Goal: Task Accomplishment & Management: Manage account settings

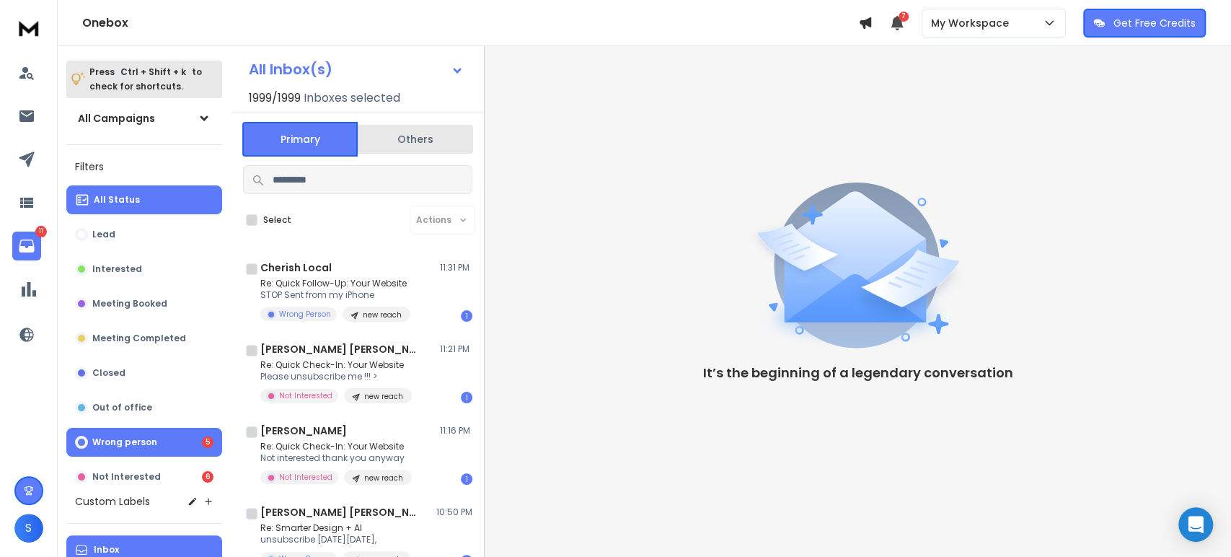
click at [161, 435] on button "Wrong person 5" at bounding box center [144, 442] width 156 height 29
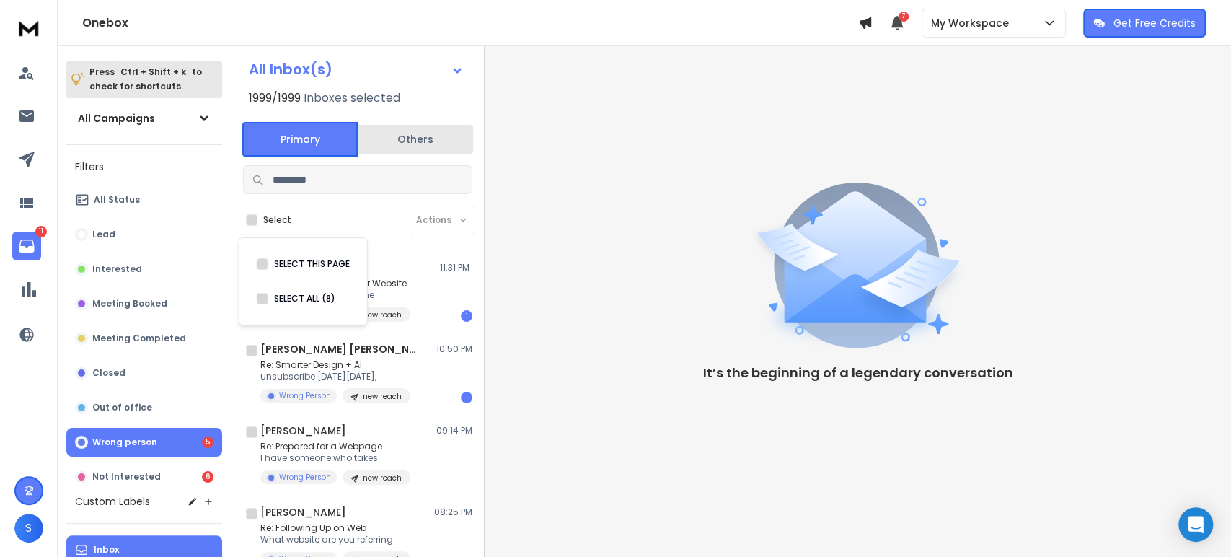
click at [260, 298] on button "SELECT THIS PAGE" at bounding box center [263, 299] width 12 height 12
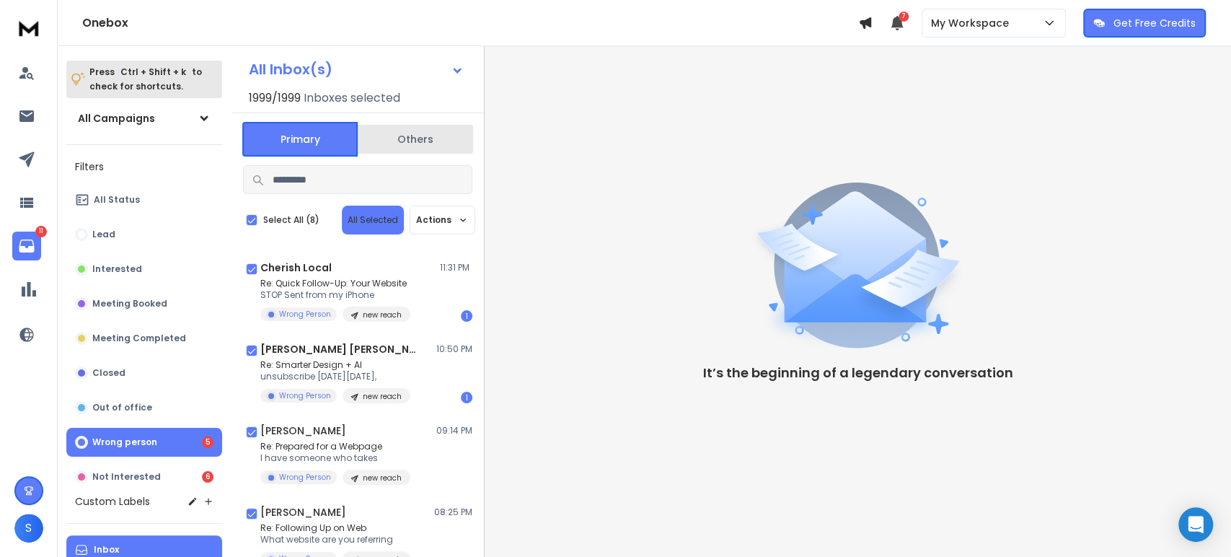
click at [477, 216] on div "Select All (8) All Selected Actions" at bounding box center [357, 217] width 252 height 35
click at [444, 219] on p "Actions" at bounding box center [433, 220] width 35 height 12
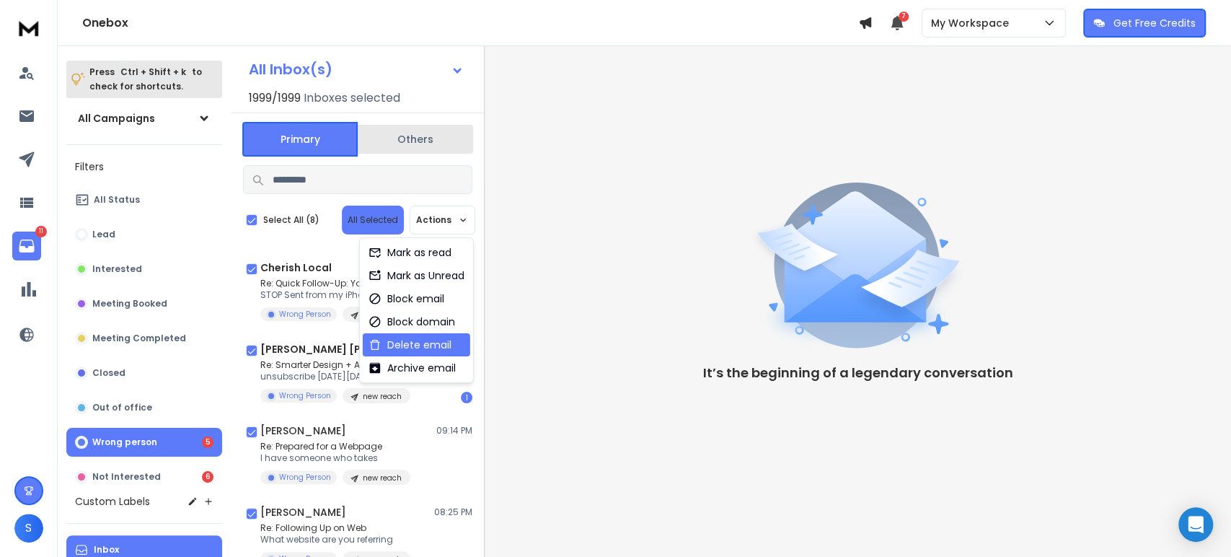
click at [421, 342] on div "Delete email" at bounding box center [409, 344] width 83 height 14
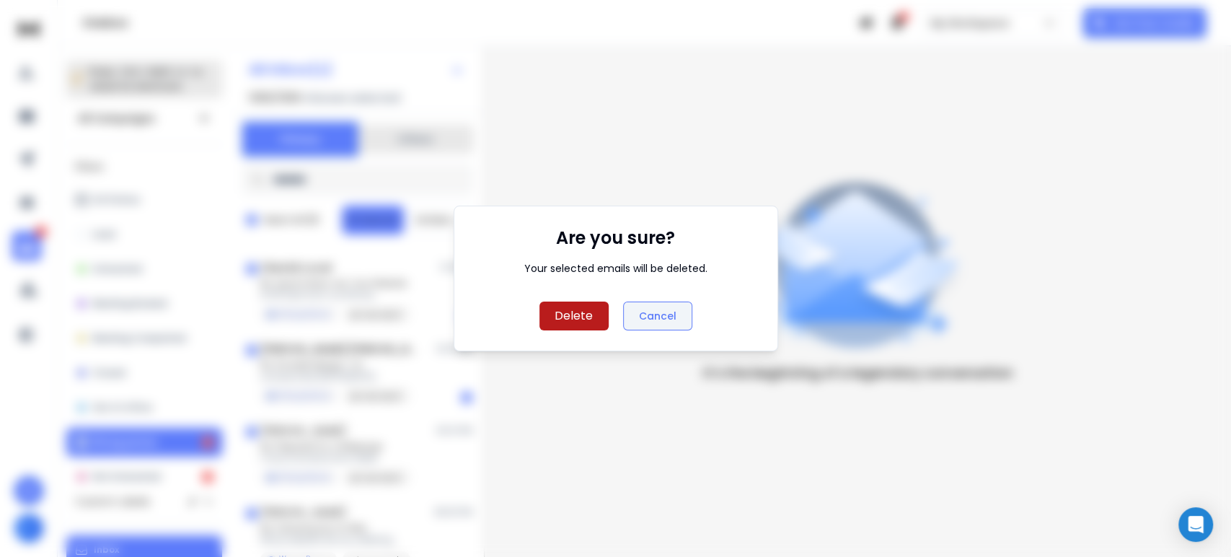
click at [549, 322] on button "Delete" at bounding box center [573, 315] width 69 height 29
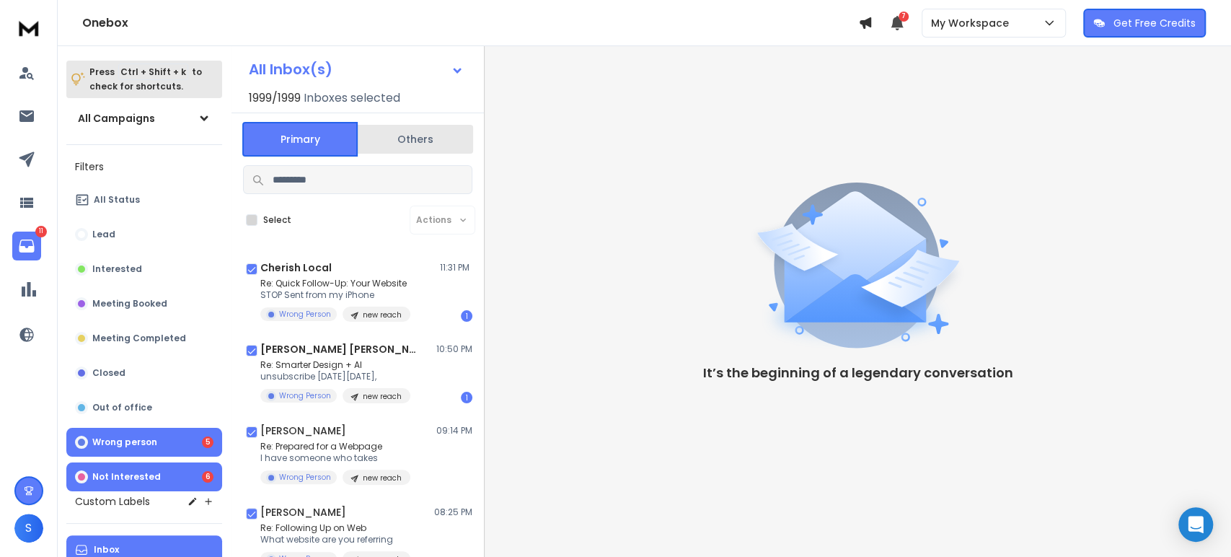
click at [163, 474] on button "Not Interested 6" at bounding box center [144, 476] width 156 height 29
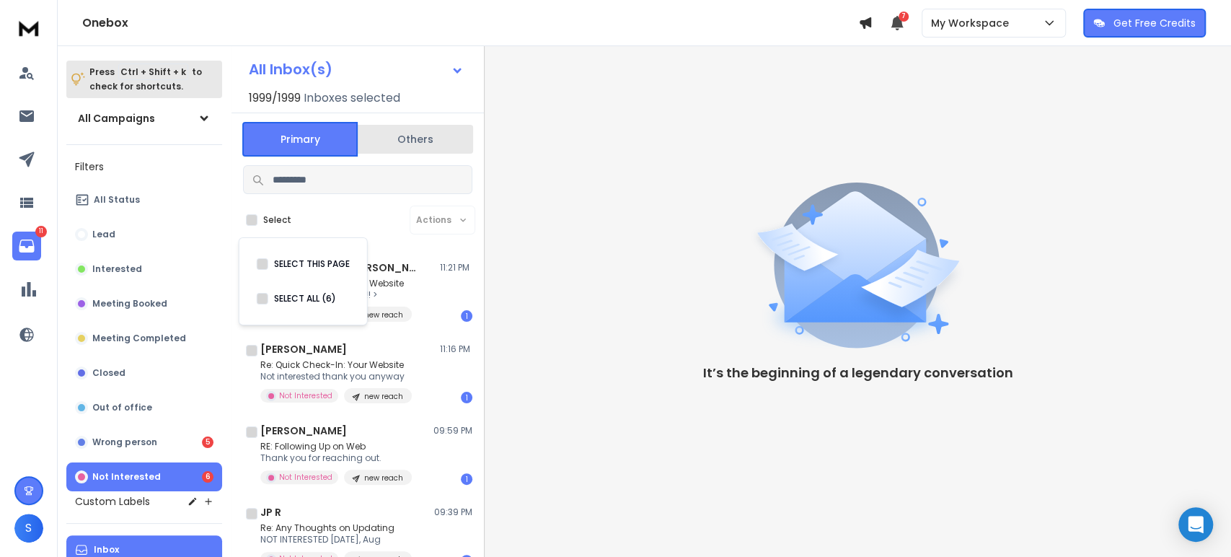
click at [260, 296] on button "SELECT THIS PAGE" at bounding box center [263, 299] width 12 height 12
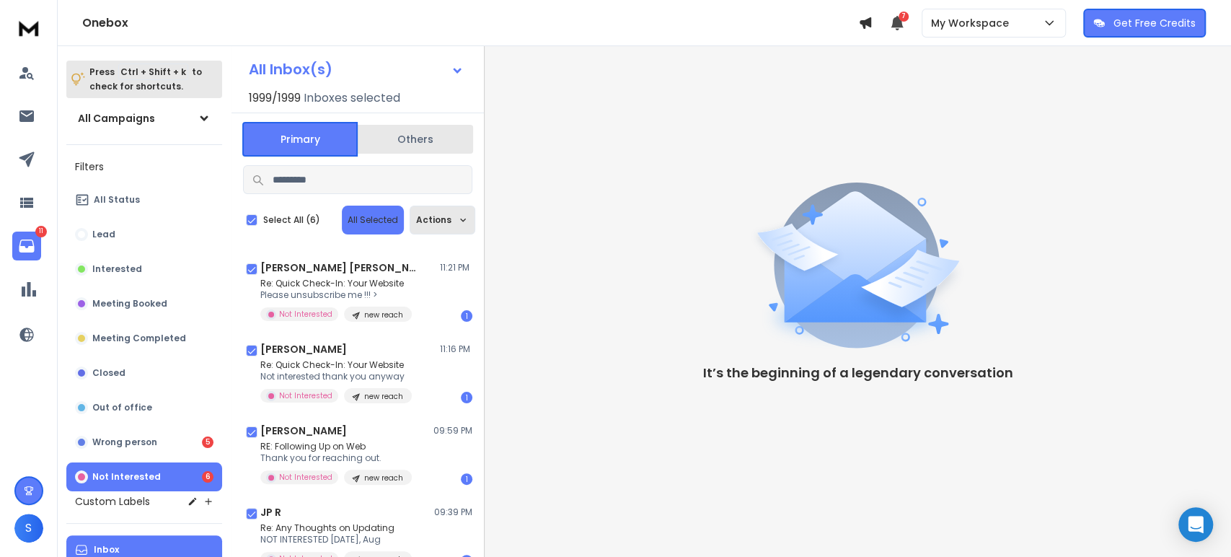
click at [446, 223] on p "Actions" at bounding box center [433, 220] width 35 height 12
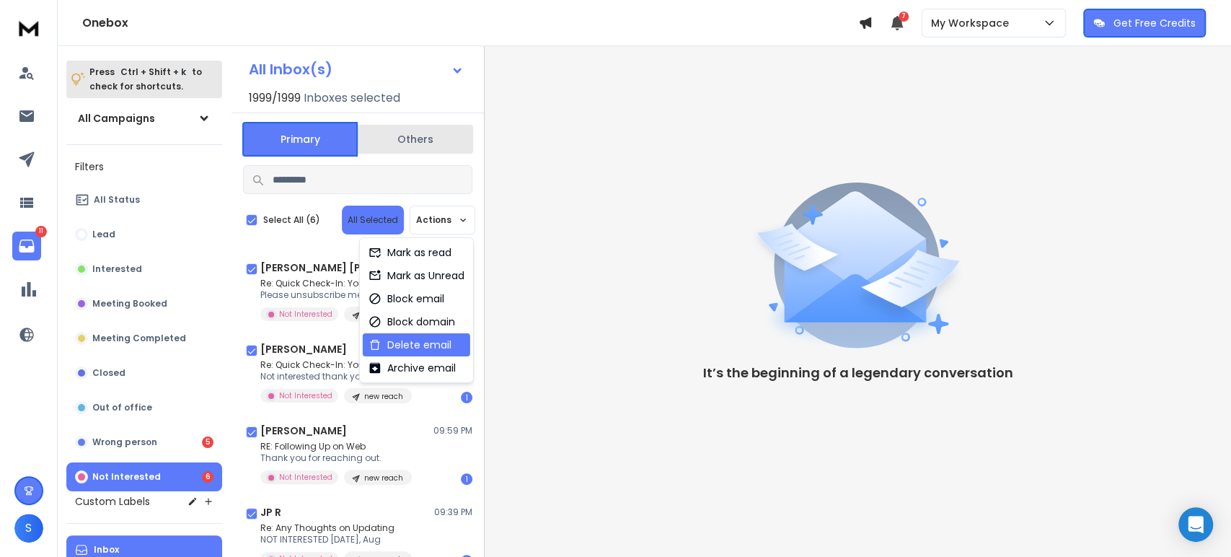
click at [406, 341] on div "Delete email" at bounding box center [409, 344] width 83 height 14
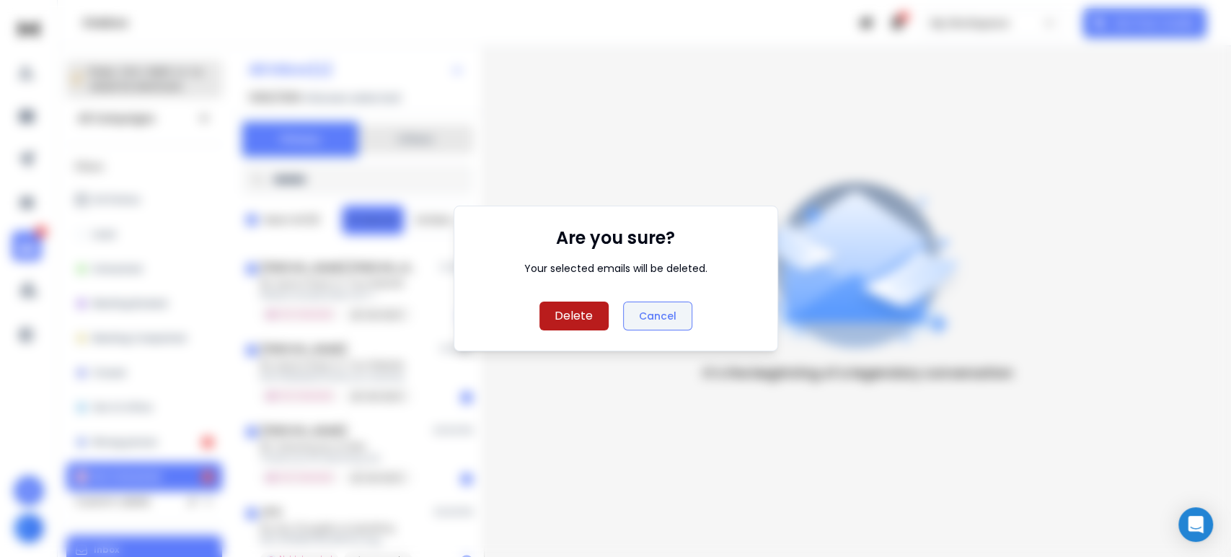
click at [578, 322] on button "Delete" at bounding box center [573, 315] width 69 height 29
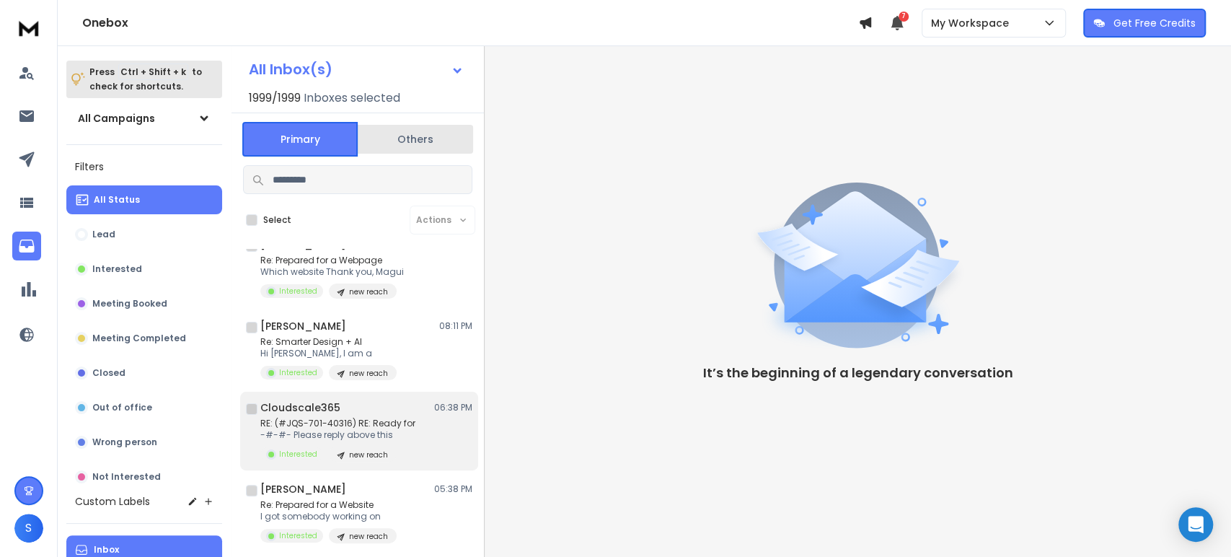
scroll to position [9, 0]
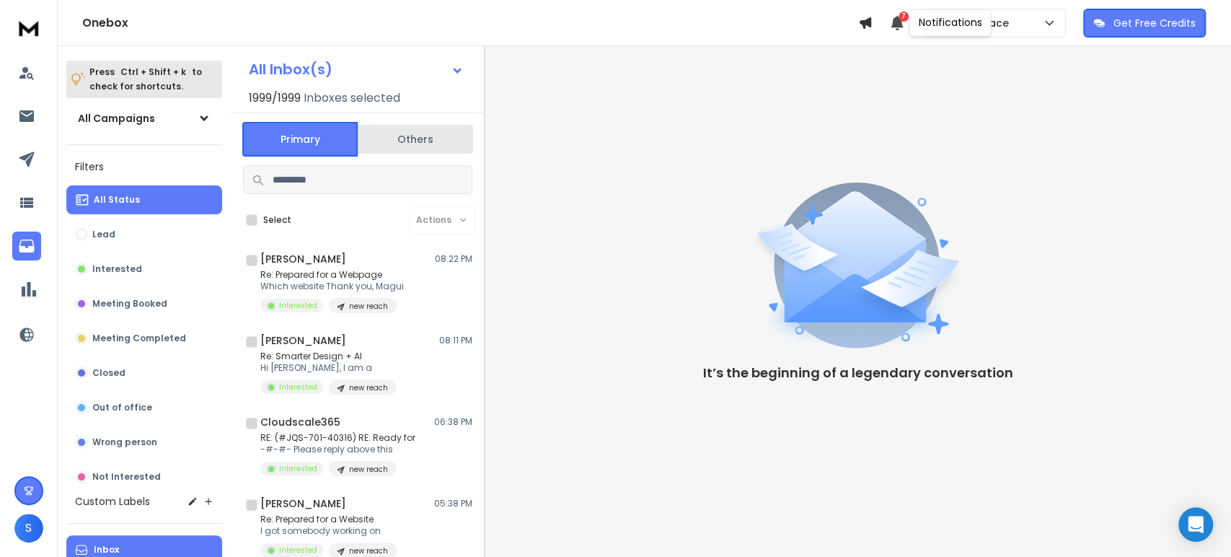
click at [903, 27] on icon at bounding box center [896, 22] width 13 height 14
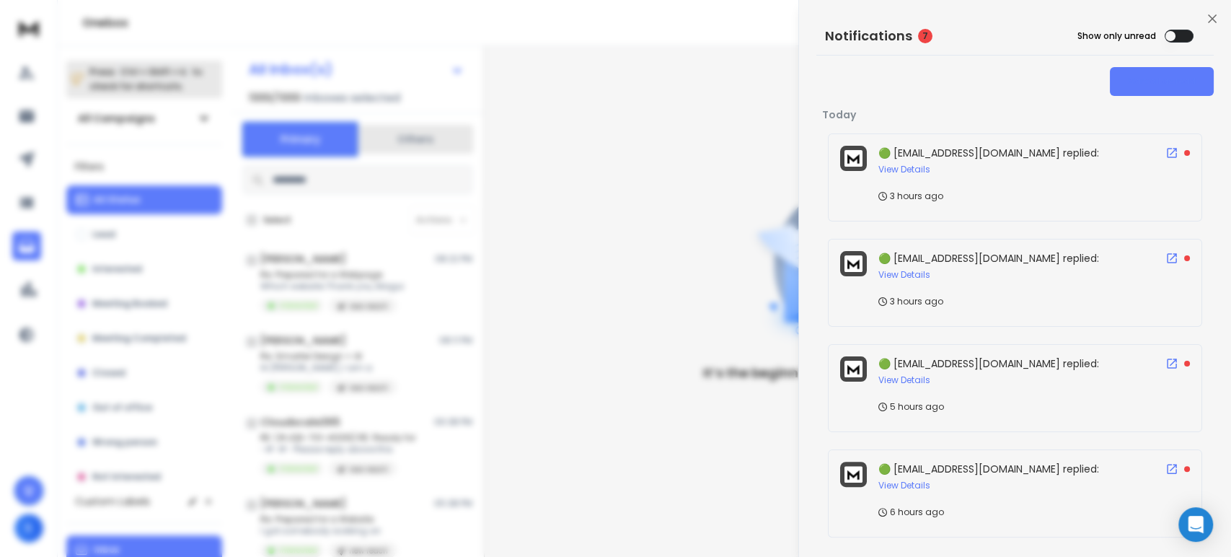
click at [1155, 79] on span "Mark all as read" at bounding box center [1162, 82] width 68 height 12
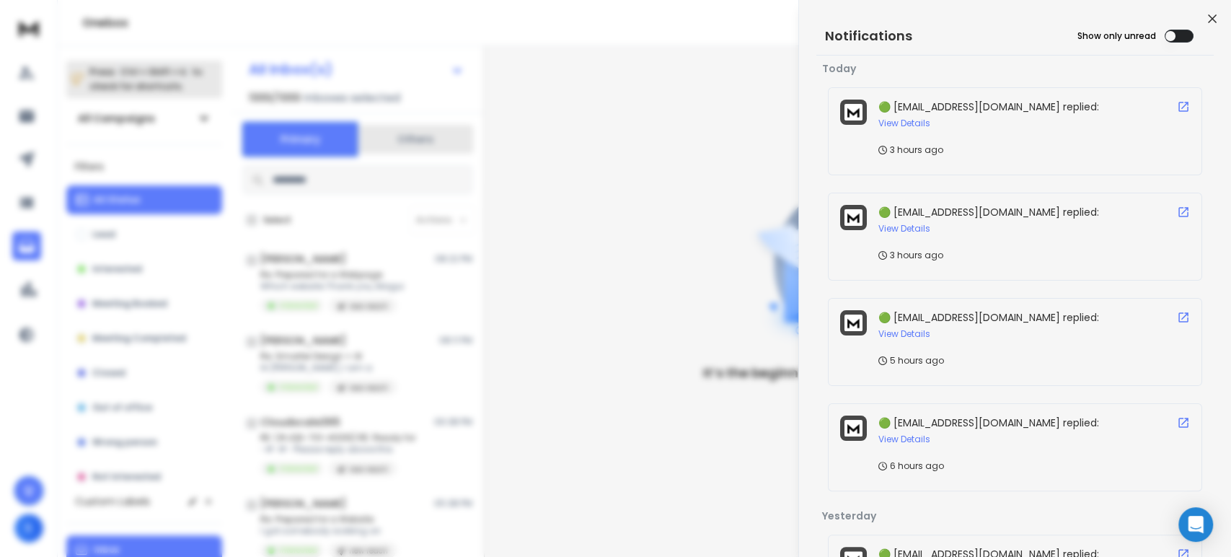
click at [1208, 22] on icon "button" at bounding box center [1212, 19] width 14 height 14
